Goal: Task Accomplishment & Management: Manage account settings

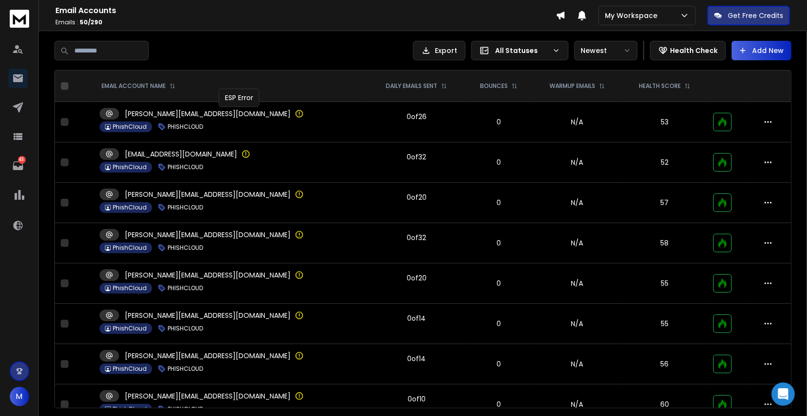
click at [294, 115] on icon at bounding box center [299, 114] width 10 height 10
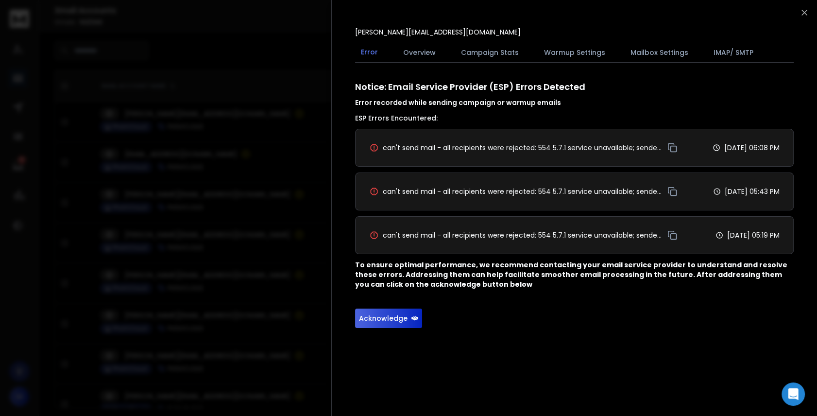
click at [802, 11] on icon "button" at bounding box center [805, 13] width 10 height 10
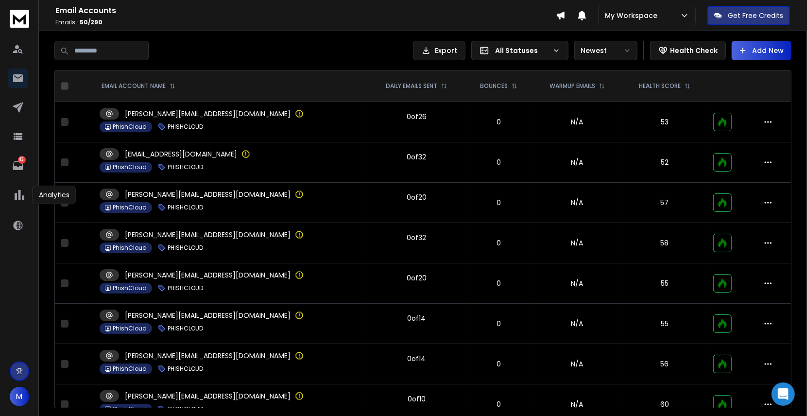
click at [19, 201] on icon at bounding box center [19, 195] width 15 height 15
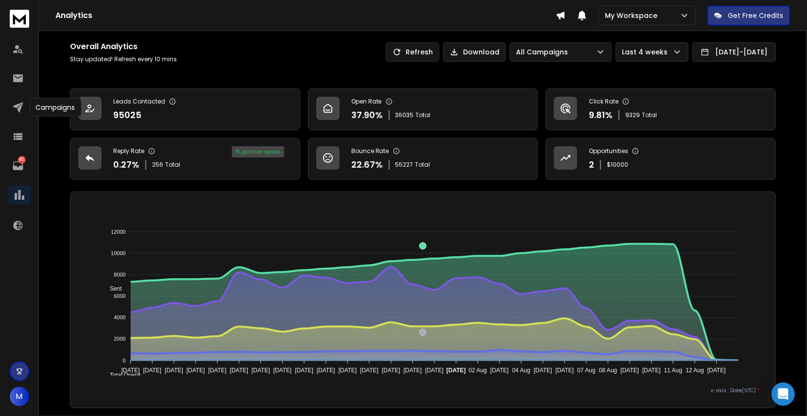
click at [17, 108] on icon at bounding box center [18, 107] width 10 height 10
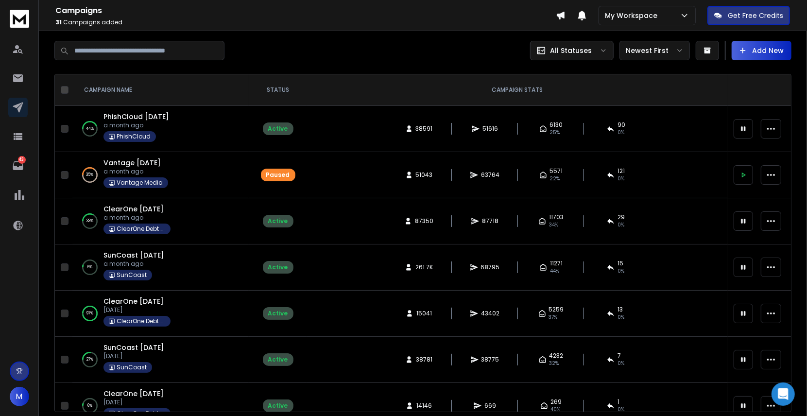
click at [146, 115] on span "PhishCloud [DATE]" at bounding box center [136, 117] width 66 height 10
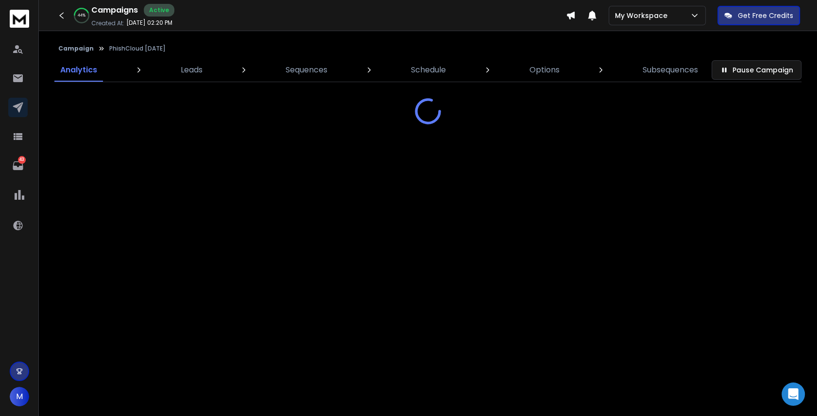
click at [549, 68] on p "Options" at bounding box center [544, 70] width 30 height 12
select select "**********"
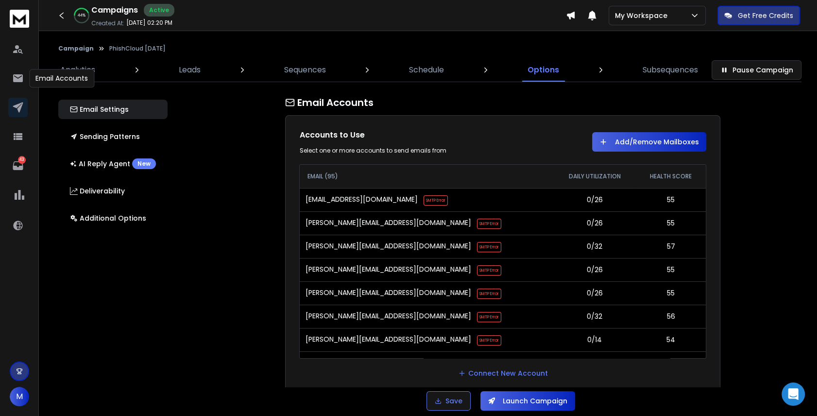
click at [17, 73] on icon at bounding box center [18, 78] width 12 height 12
